Goal: Communication & Community: Answer question/provide support

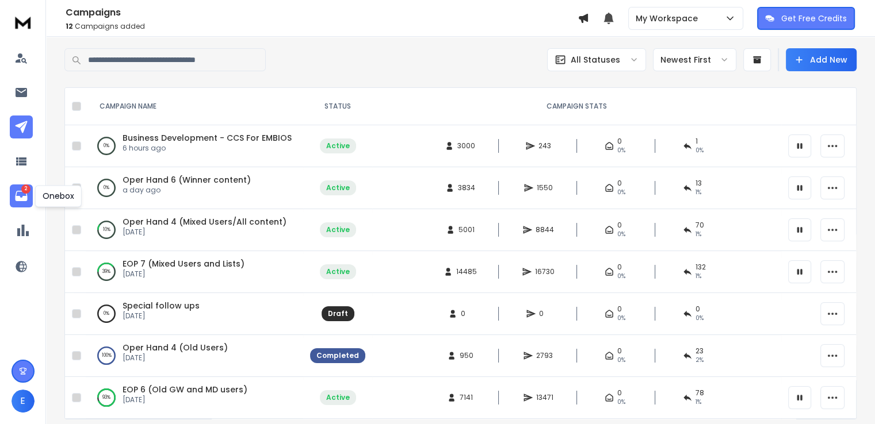
click at [14, 198] on icon at bounding box center [21, 196] width 14 height 14
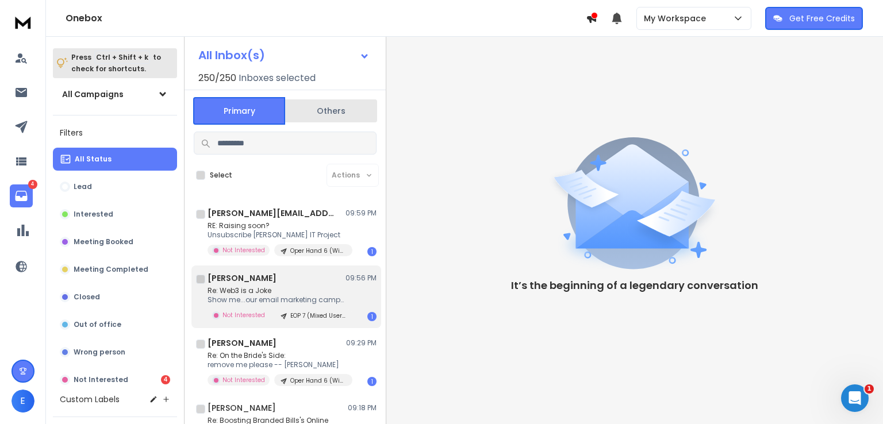
click at [282, 290] on p "Re: Web3 is a Joke" at bounding box center [277, 290] width 138 height 9
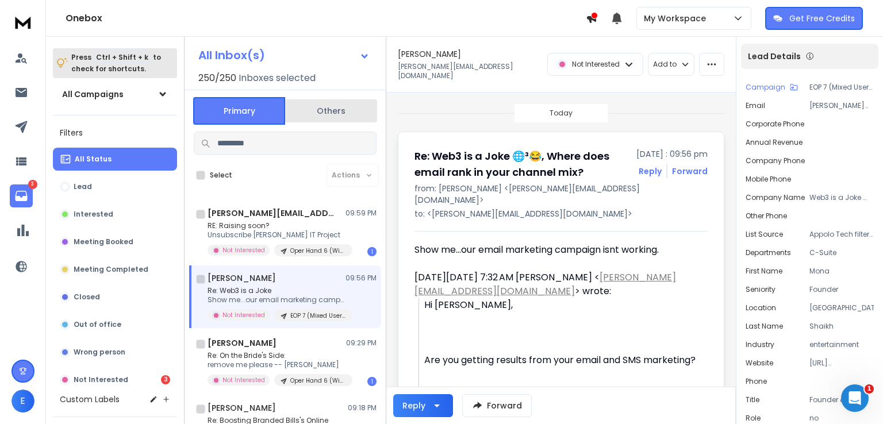
click at [496, 194] on p "from: [PERSON_NAME] <[PERSON_NAME][EMAIL_ADDRESS][DOMAIN_NAME]>" at bounding box center [561, 194] width 293 height 23
drag, startPoint x: 506, startPoint y: 195, endPoint x: 587, endPoint y: 198, distance: 80.6
click at [587, 198] on p "from: Mona Shaikh <mona@web3isajoke.io>" at bounding box center [561, 194] width 293 height 23
copy p "ona@web3isajoke.io"
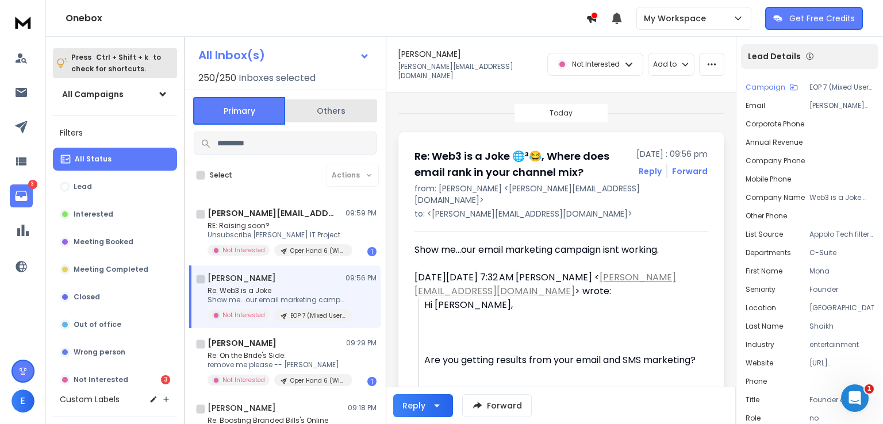
click at [426, 404] on div "Reply" at bounding box center [423, 406] width 41 height 14
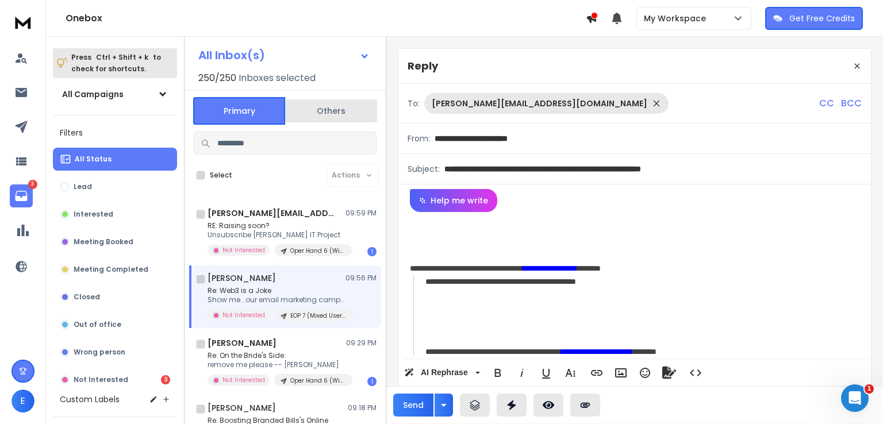
click at [821, 102] on p "CC" at bounding box center [826, 104] width 15 height 14
click at [825, 98] on p "CC" at bounding box center [826, 104] width 15 height 14
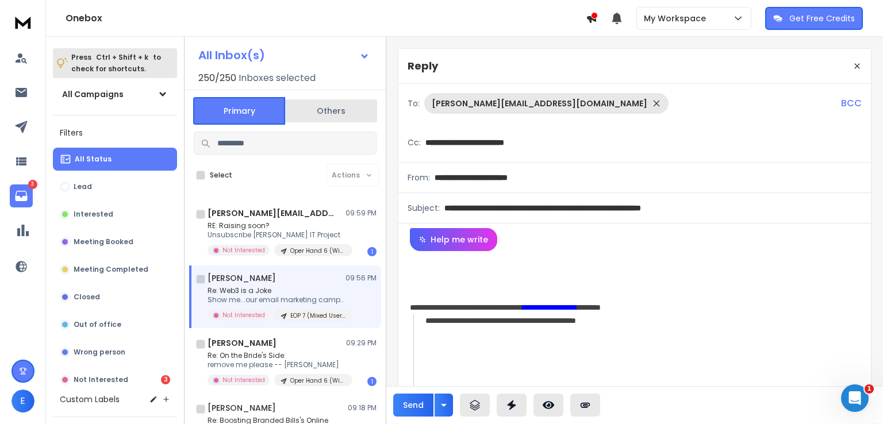
scroll to position [0, 29]
type input "**********"
click at [415, 145] on p "Cc:" at bounding box center [414, 143] width 13 height 12
click at [504, 286] on div "**********" at bounding box center [635, 323] width 473 height 144
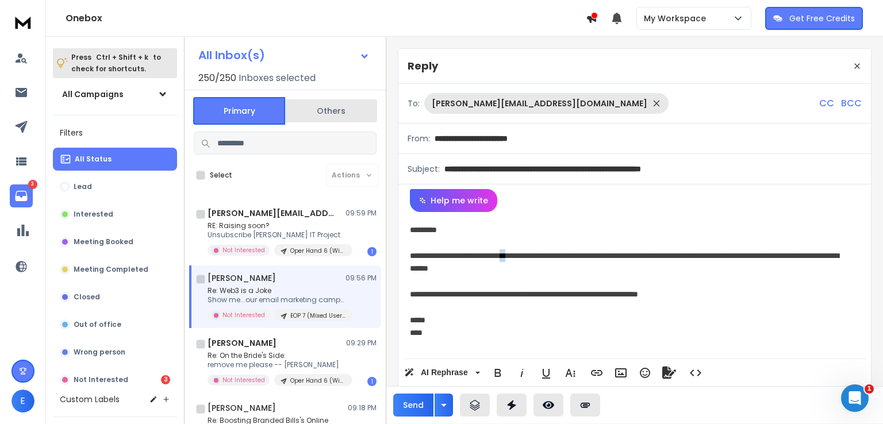
click at [511, 256] on div "**********" at bounding box center [629, 295] width 438 height 90
click at [472, 273] on div "**********" at bounding box center [629, 295] width 438 height 90
click at [820, 104] on p "CC" at bounding box center [826, 104] width 15 height 14
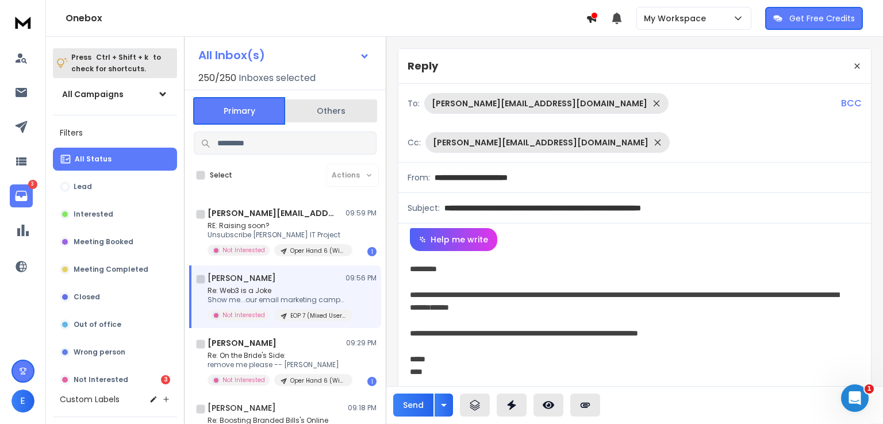
click at [495, 313] on div "**********" at bounding box center [629, 334] width 438 height 90
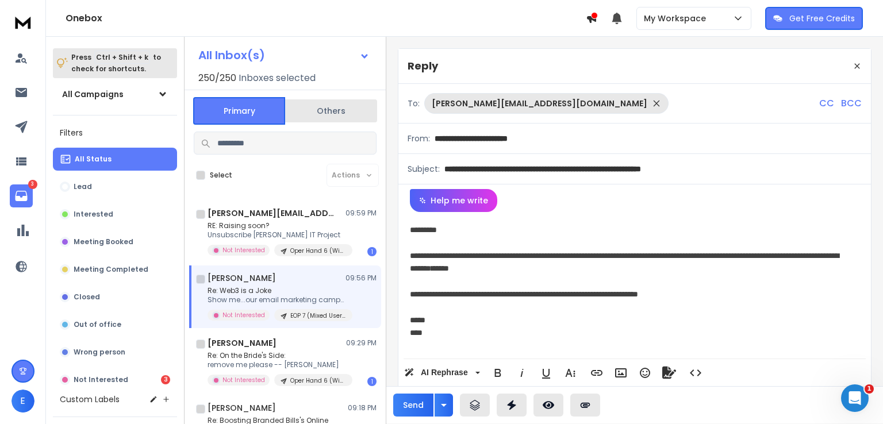
click at [414, 408] on button "Send" at bounding box center [413, 405] width 40 height 23
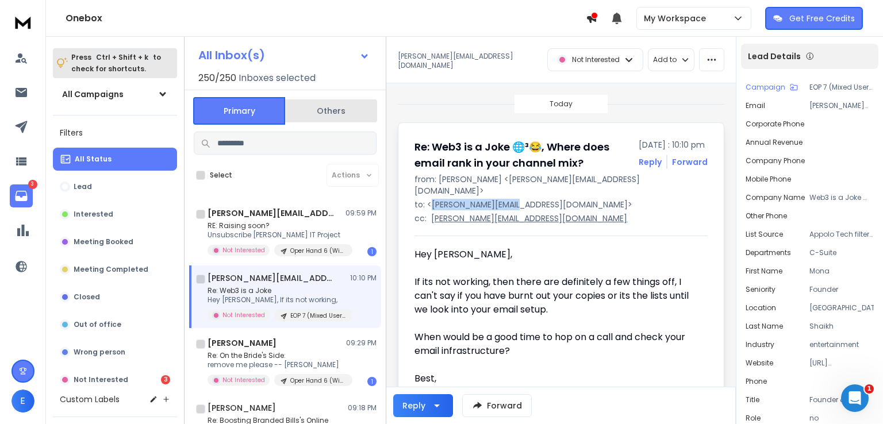
drag, startPoint x: 432, startPoint y: 209, endPoint x: 520, endPoint y: 212, distance: 88.6
click at [520, 210] on p "to: <mona@web3isajoke.io>" at bounding box center [561, 205] width 293 height 12
copy p "[PERSON_NAME][EMAIL_ADDRESS][DOMAIN_NAME]"
click at [21, 128] on icon at bounding box center [21, 127] width 12 height 12
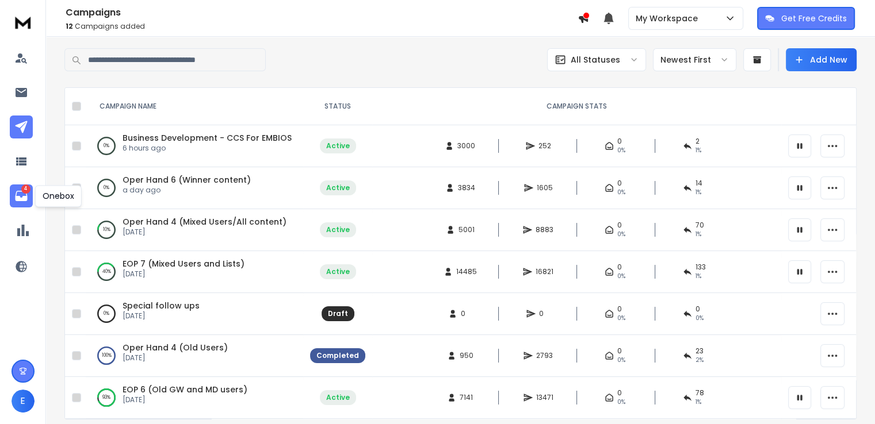
click at [14, 197] on icon at bounding box center [21, 196] width 14 height 14
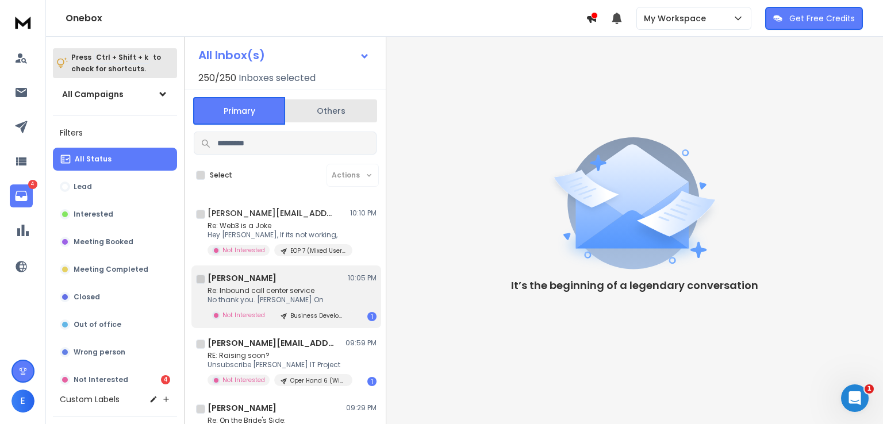
click at [253, 305] on div "Re: Inbound call center service No thank you. Jake On Not Interested Business D…" at bounding box center [280, 303] width 145 height 35
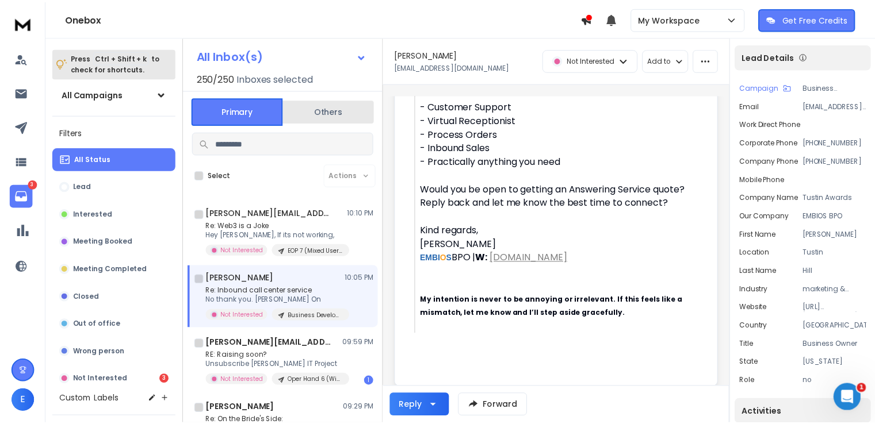
scroll to position [336, 0]
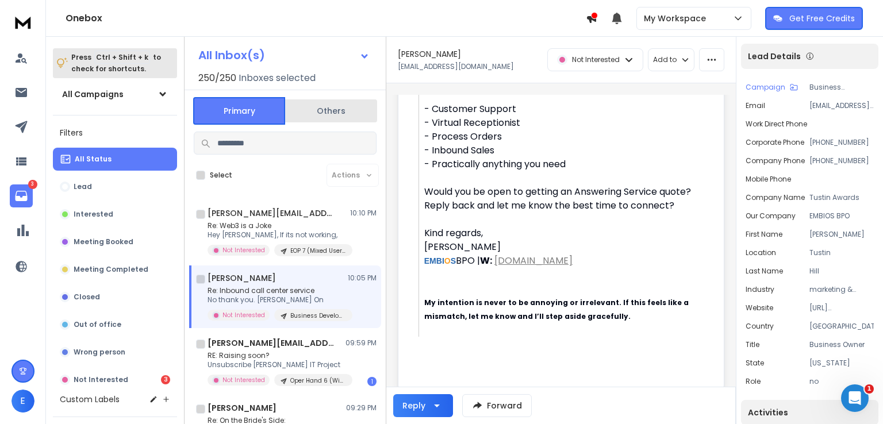
click at [518, 261] on link "www.embios.org" at bounding box center [534, 260] width 78 height 13
click at [29, 132] on link at bounding box center [21, 127] width 23 height 23
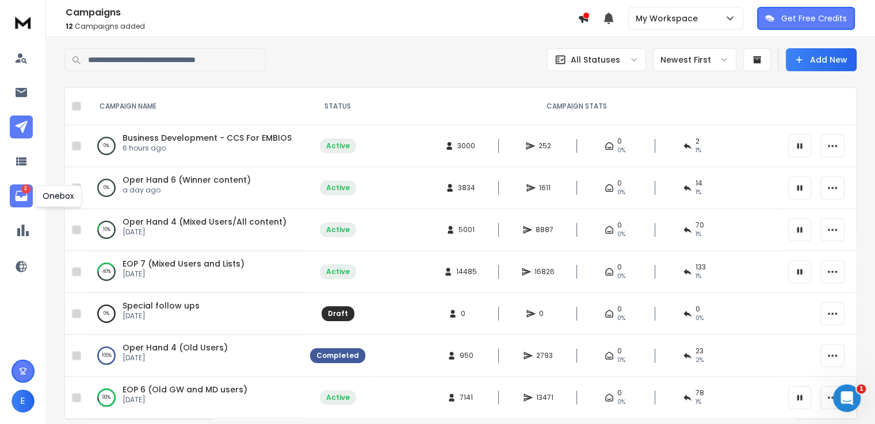
click at [18, 189] on icon at bounding box center [21, 196] width 14 height 14
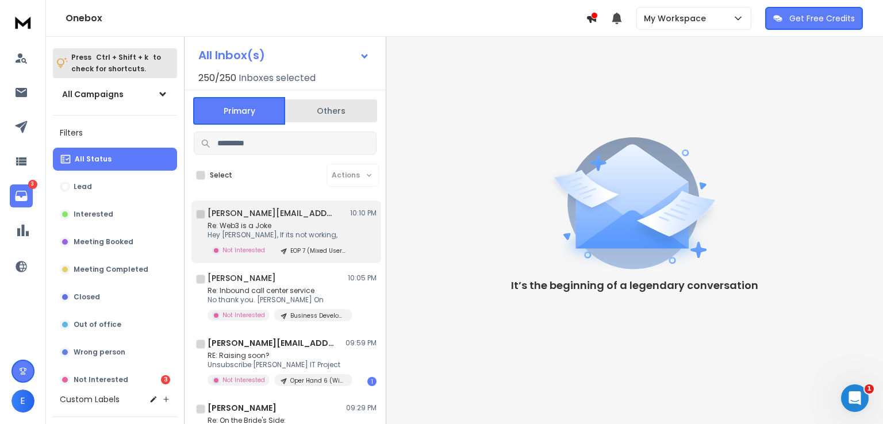
click at [270, 231] on p "Hey [PERSON_NAME], If its not working," at bounding box center [277, 235] width 138 height 9
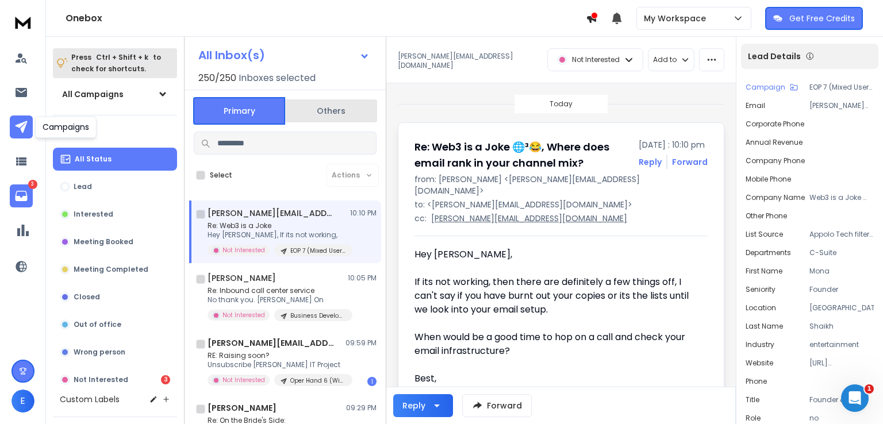
click at [28, 125] on icon at bounding box center [21, 127] width 14 height 14
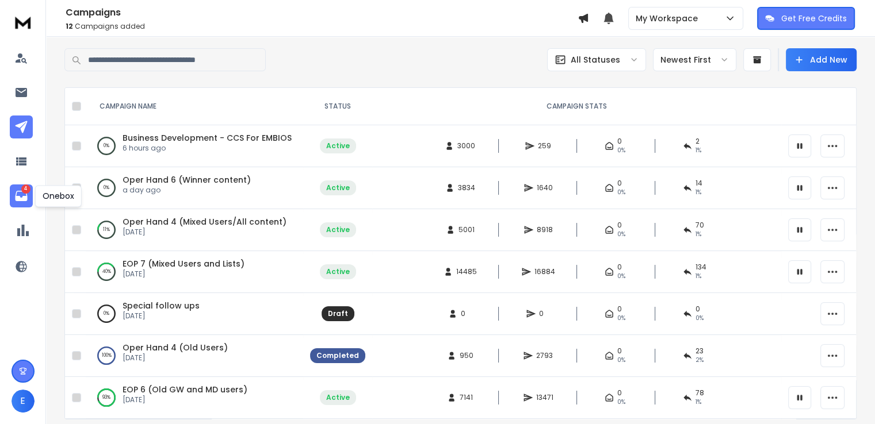
click at [27, 202] on icon at bounding box center [21, 196] width 14 height 14
